Goal: Task Accomplishment & Management: Use online tool/utility

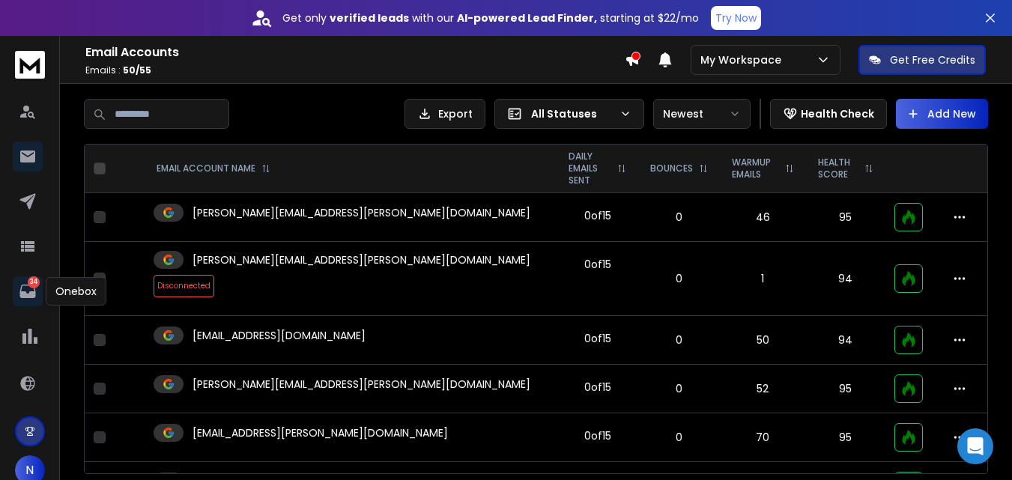
click at [28, 300] on link "34" at bounding box center [28, 291] width 30 height 30
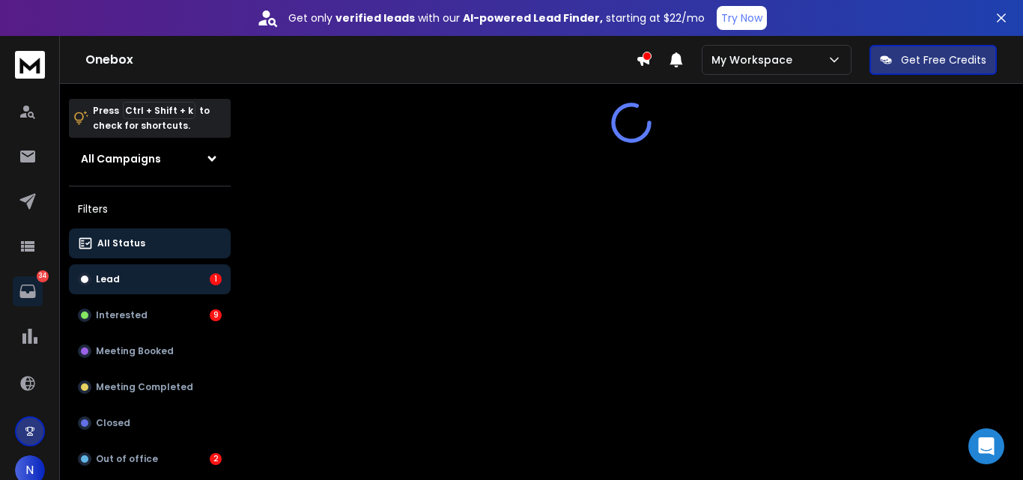
click at [175, 276] on button "Lead 1" at bounding box center [150, 279] width 162 height 30
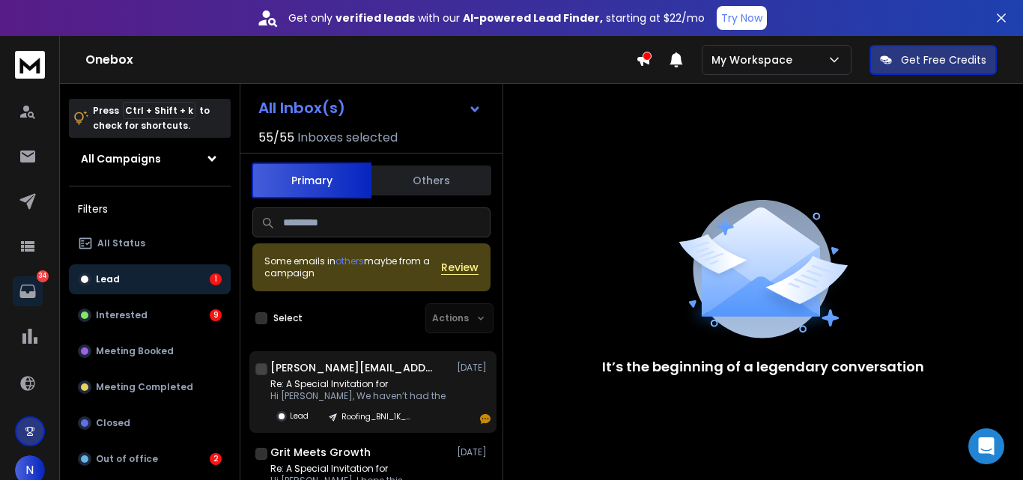
click at [423, 400] on div "Re: A Special Invitation for Hi [PERSON_NAME], We haven’t had the Lead Roofing_…" at bounding box center [380, 401] width 220 height 46
click at [363, 388] on p "Re: A Special Invitation for" at bounding box center [357, 384] width 175 height 12
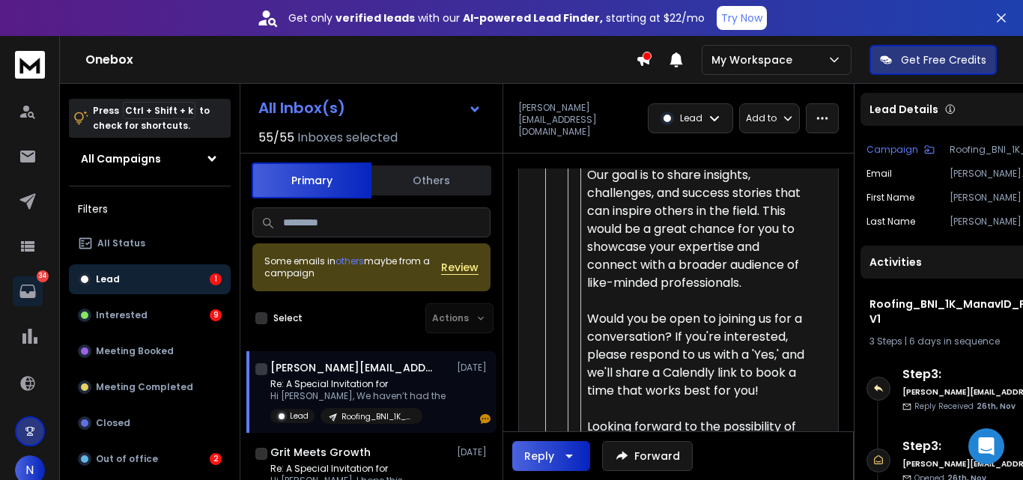
scroll to position [1782, 0]
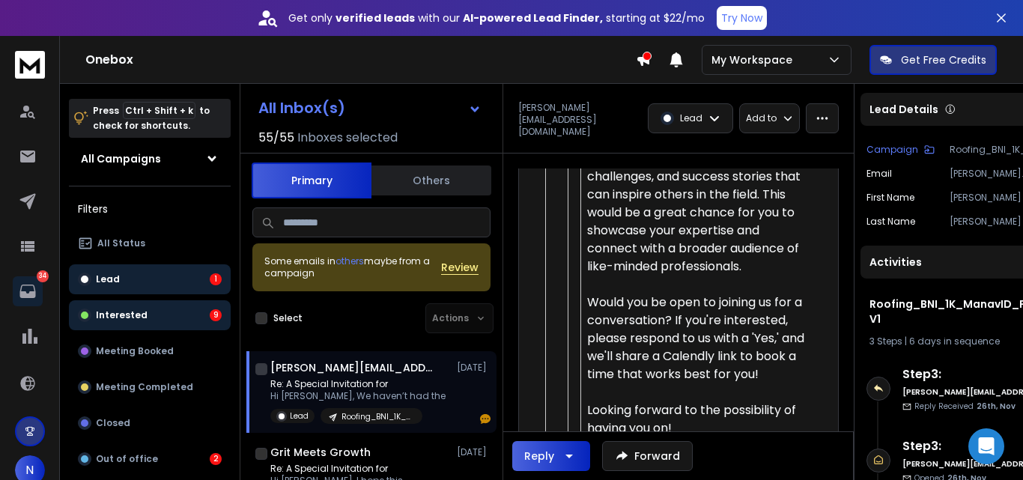
click at [197, 300] on button "Interested 9" at bounding box center [150, 315] width 162 height 30
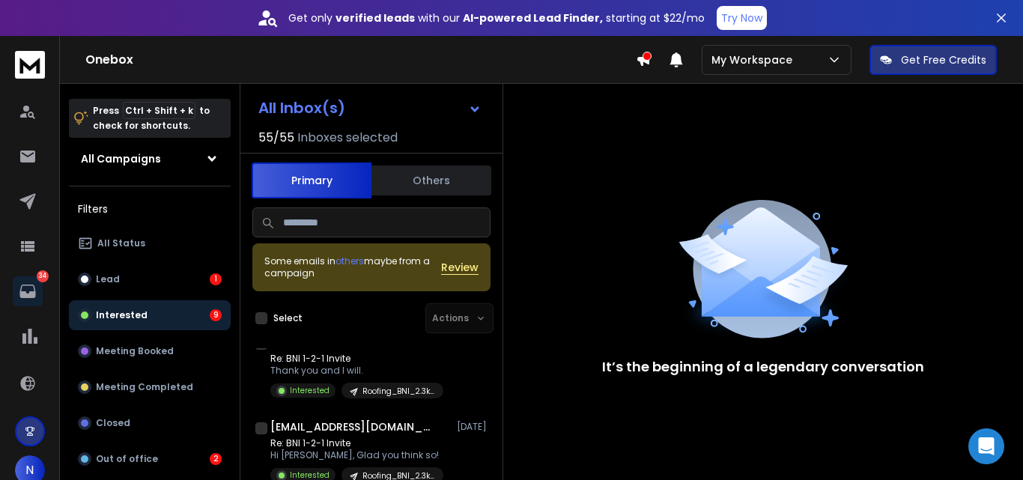
scroll to position [0, 0]
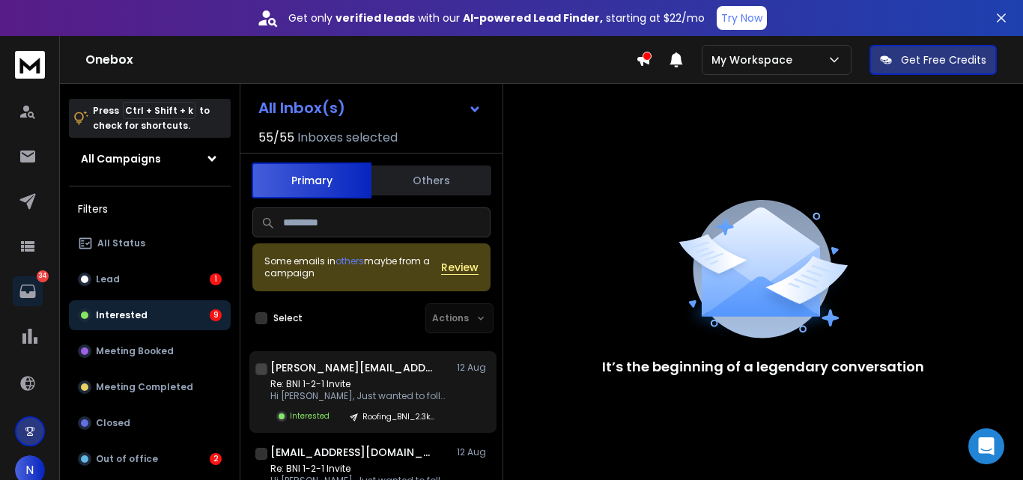
click at [323, 379] on p "Re: BNI 1-2-1 Invite" at bounding box center [360, 384] width 180 height 12
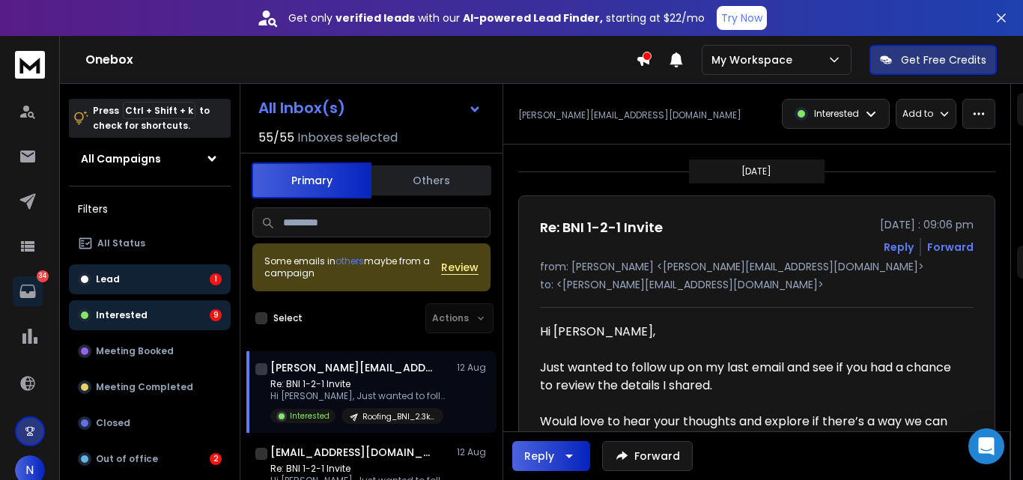
click at [180, 264] on button "Lead 1" at bounding box center [150, 279] width 162 height 30
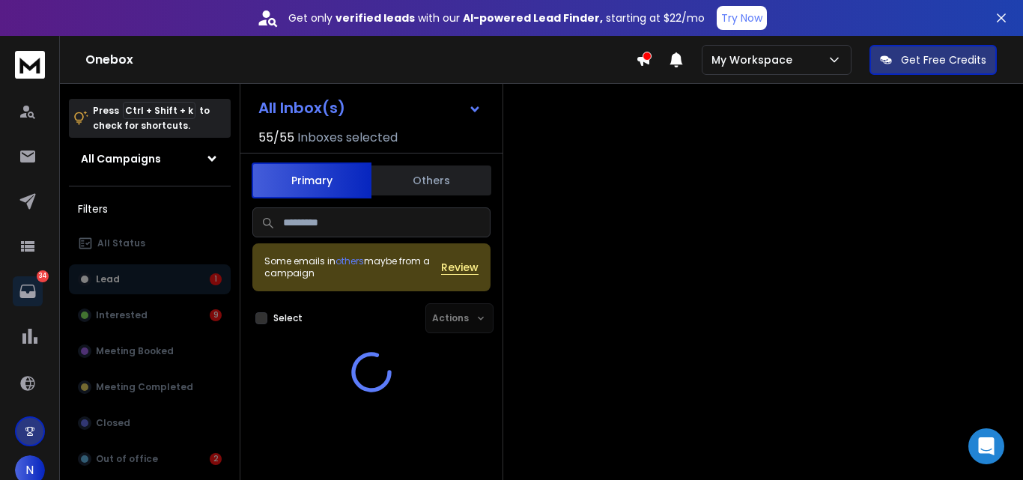
click at [112, 243] on div "All Status Lead 1 Interested 9 Meeting Booked Meeting Completed Closed Out of o…" at bounding box center [150, 388] width 162 height 318
click at [33, 244] on icon at bounding box center [27, 246] width 13 height 10
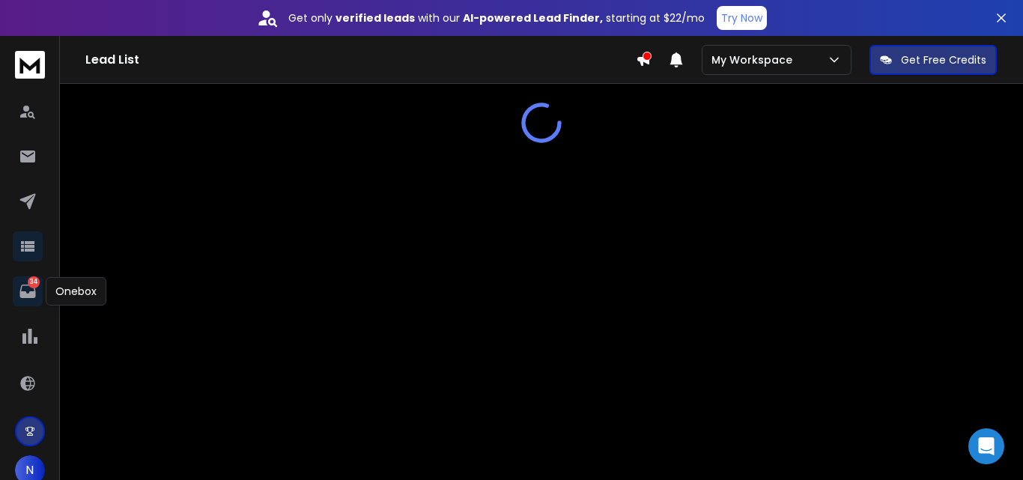
click at [30, 282] on p "34" at bounding box center [34, 282] width 12 height 12
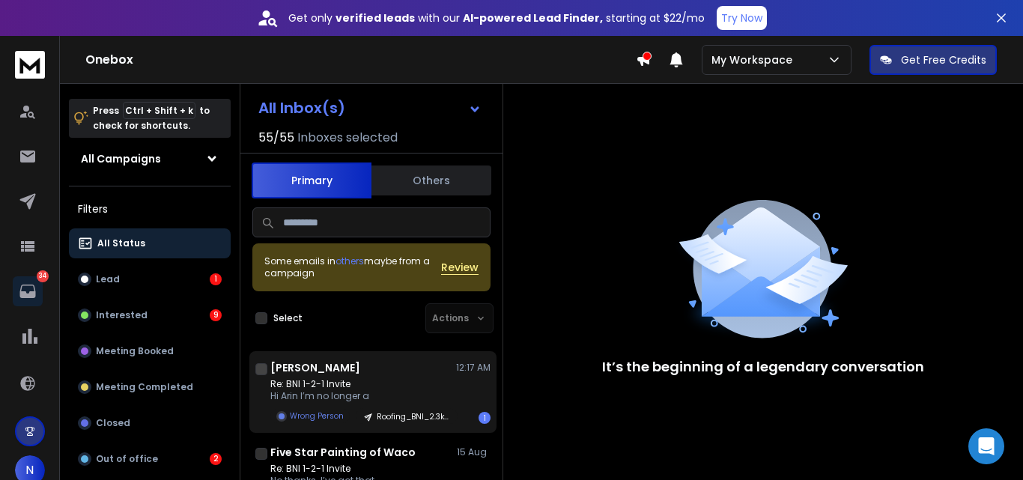
click at [461, 394] on div "Re: BNI 1-2-1 Invite Hi Arin I’m no longer a Wrong Person Roofing_BNI_2.3k_One-…" at bounding box center [380, 401] width 220 height 46
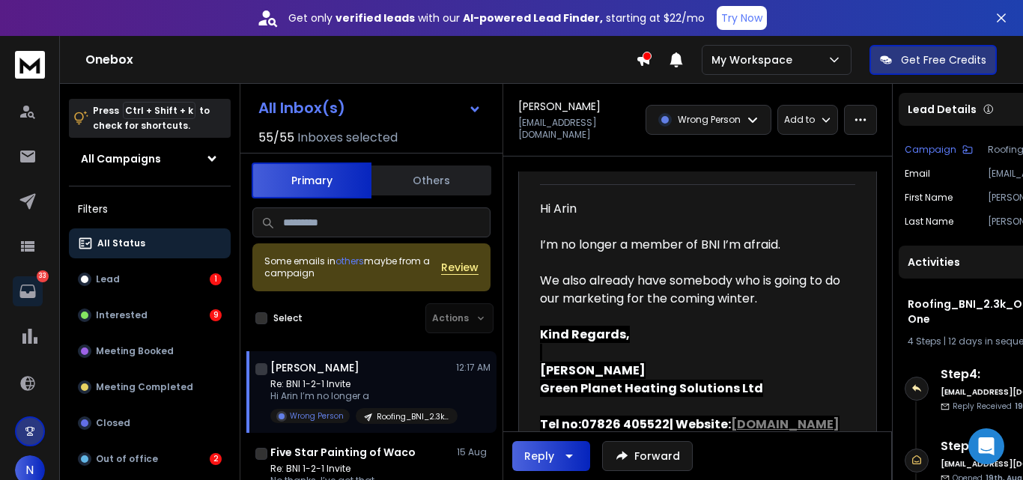
scroll to position [149, 0]
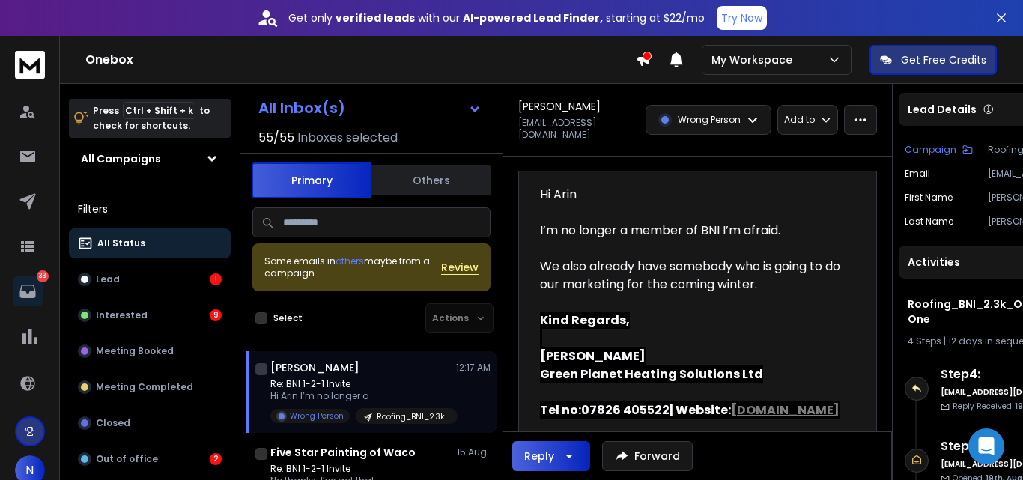
click at [723, 264] on div "We also already have somebody who is going to do our marketing for the coming w…" at bounding box center [691, 276] width 303 height 36
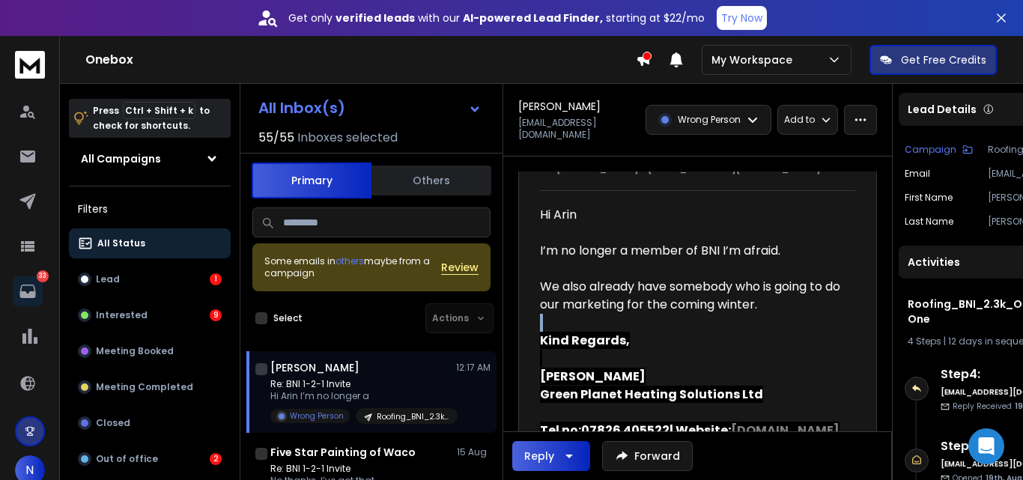
scroll to position [128, 0]
drag, startPoint x: 641, startPoint y: 363, endPoint x: 523, endPoint y: 208, distance: 195.3
copy div "Hi [PERSON_NAME] I’m no longer a member of BNI I’m afraid. We also already have…"
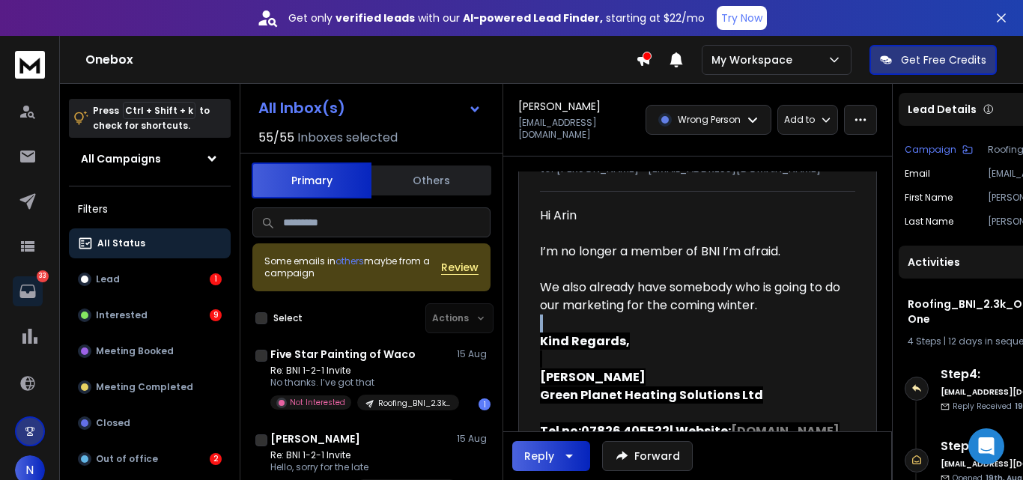
scroll to position [98, 0]
